Goal: Find specific page/section: Find specific page/section

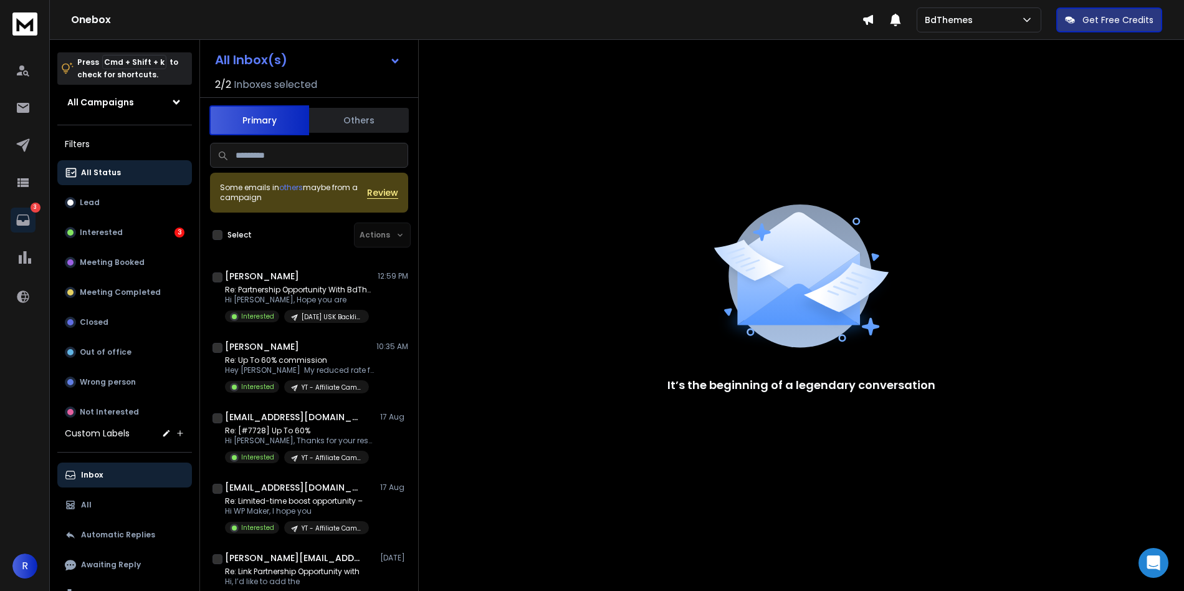
click at [393, 15] on h1 "Onebox" at bounding box center [466, 19] width 791 height 15
click at [363, 25] on h1 "Onebox" at bounding box center [466, 19] width 791 height 15
click at [363, 26] on h1 "Onebox" at bounding box center [466, 19] width 791 height 15
click at [365, 26] on h1 "Onebox" at bounding box center [466, 19] width 791 height 15
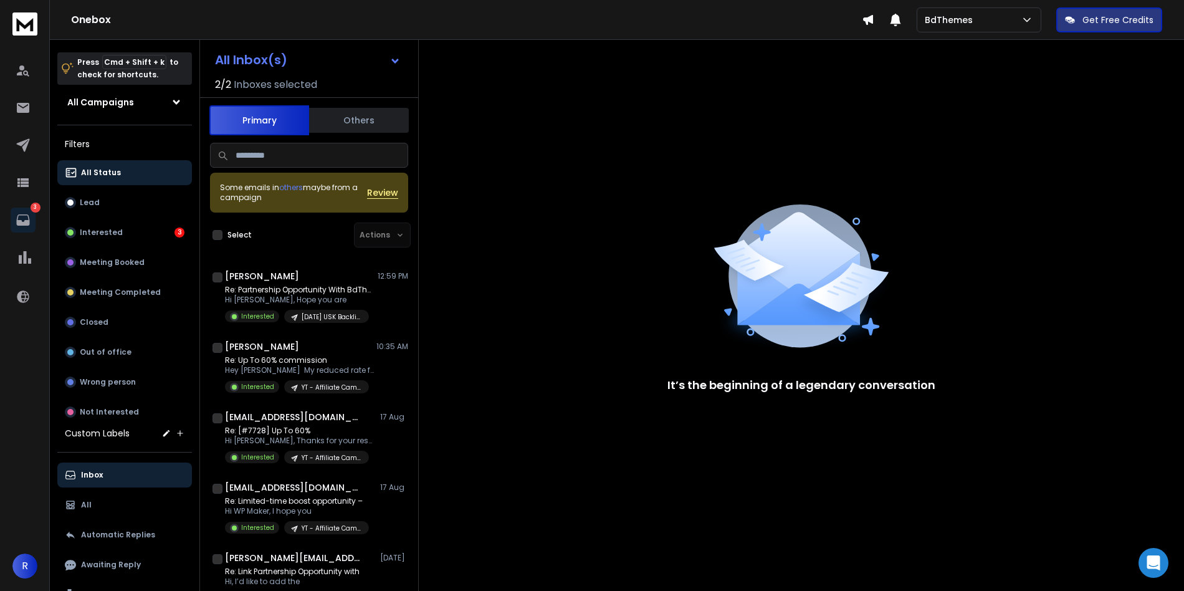
click at [357, 107] on button "Others" at bounding box center [359, 120] width 100 height 27
click at [354, 121] on button "Others" at bounding box center [359, 120] width 100 height 27
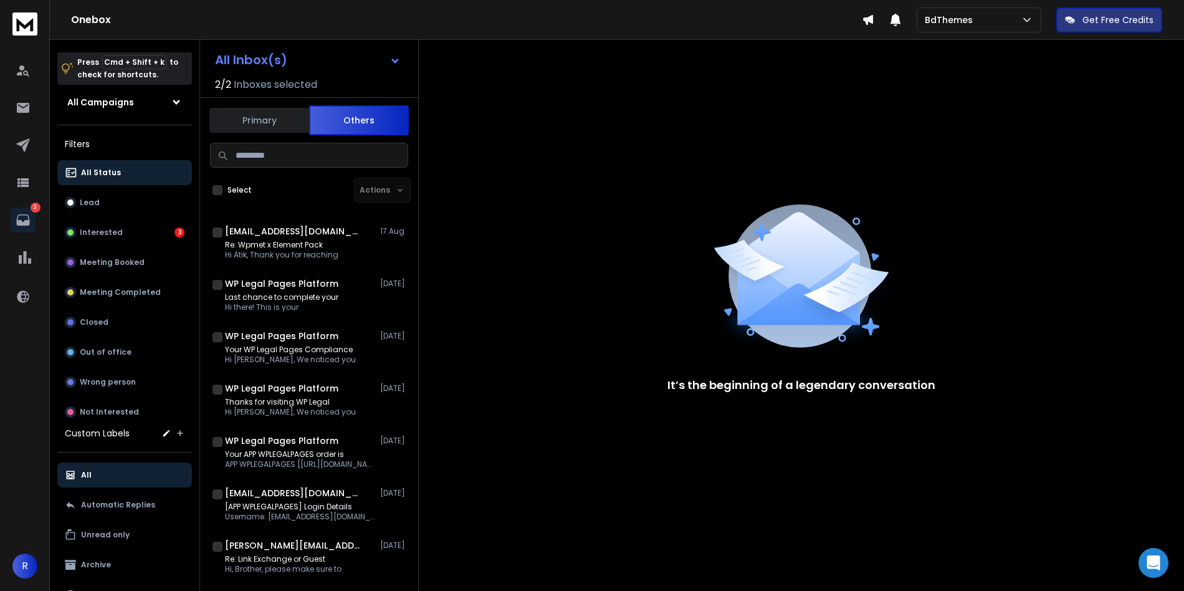
click at [260, 129] on button "Primary" at bounding box center [259, 120] width 100 height 27
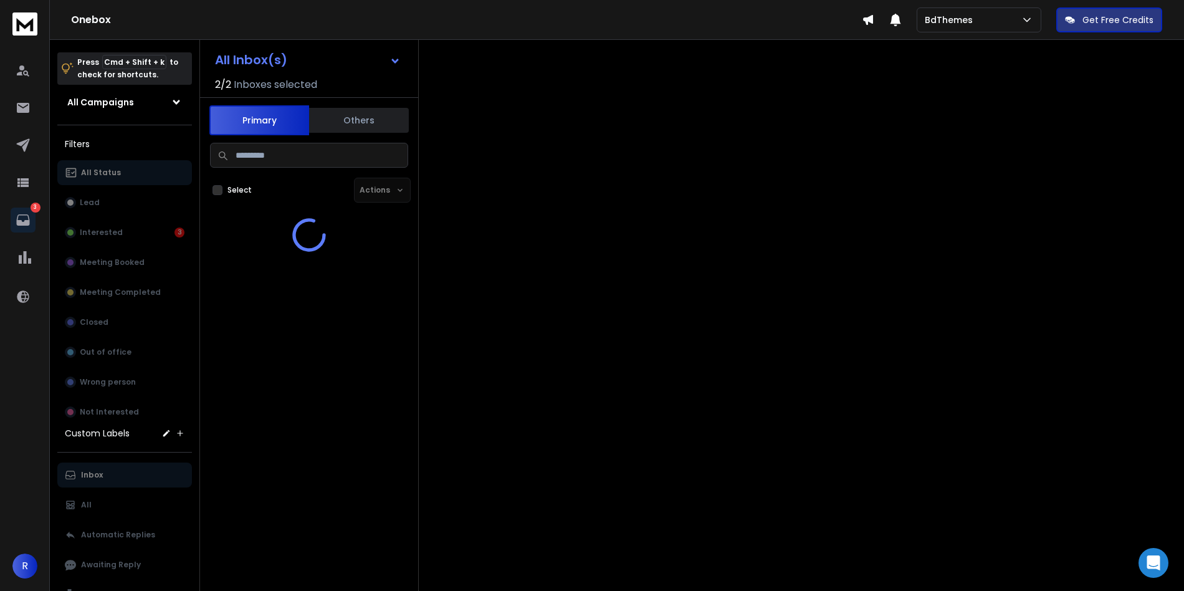
click at [261, 148] on input at bounding box center [309, 155] width 198 height 25
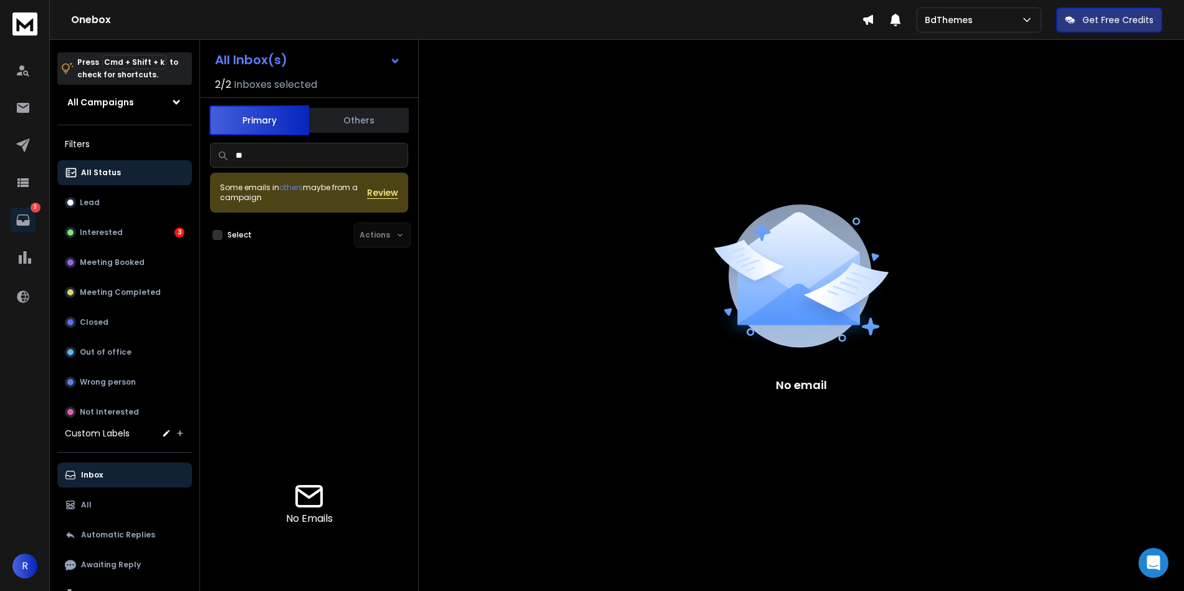
type input "**"
